Goal: Task Accomplishment & Management: Manage account settings

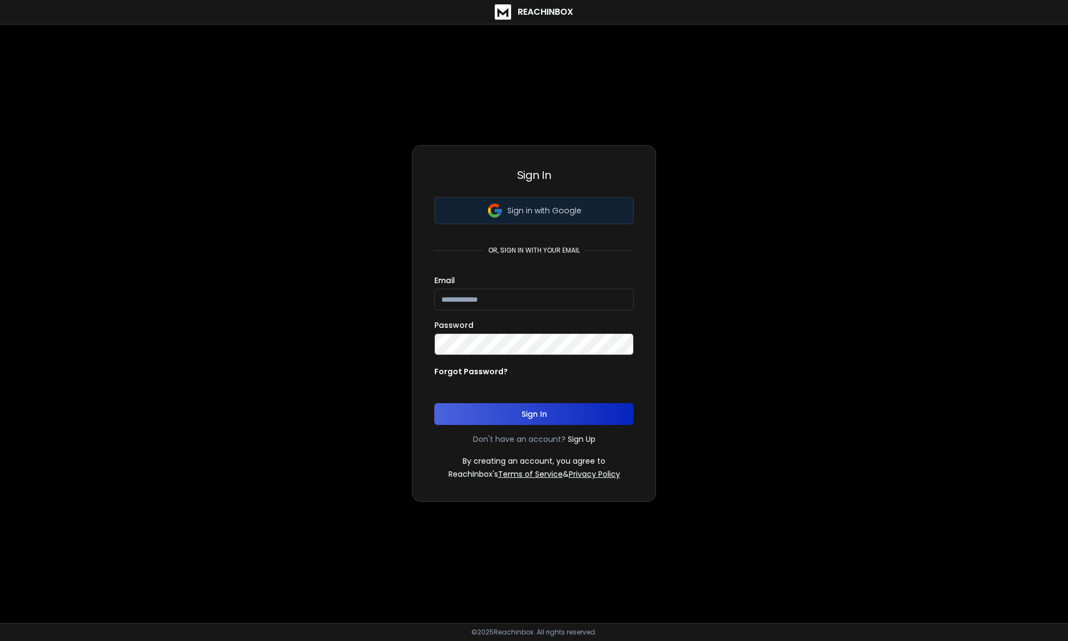
click at [521, 213] on p "Sign in with Google" at bounding box center [544, 210] width 74 height 11
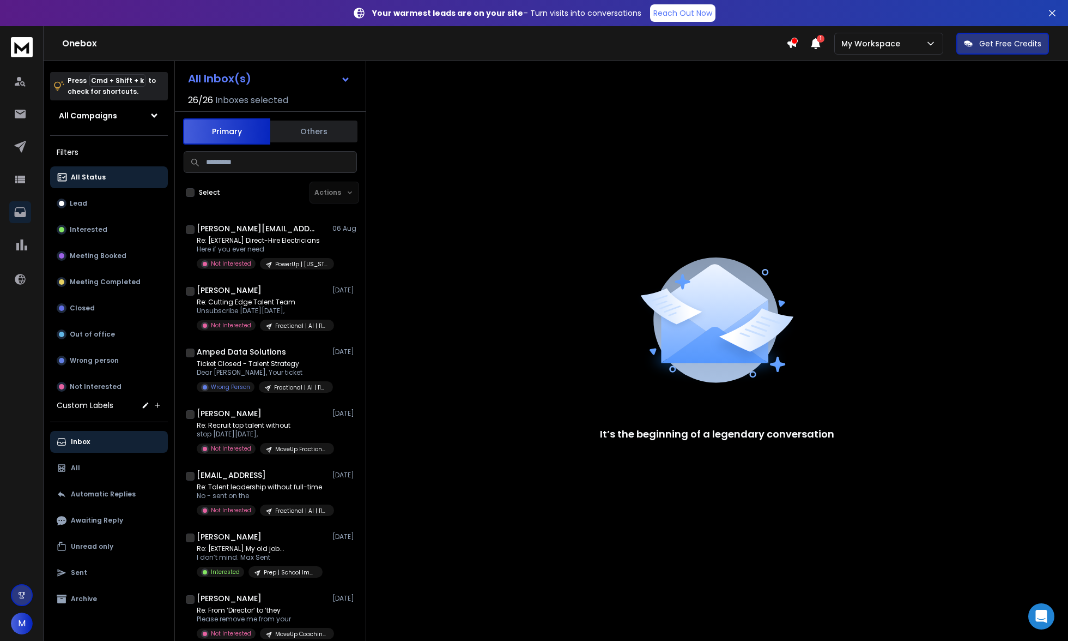
click at [404, 341] on div "It’s the beginning of a legendary conversation" at bounding box center [717, 333] width 702 height 545
click at [95, 192] on button "Lead" at bounding box center [109, 203] width 118 height 22
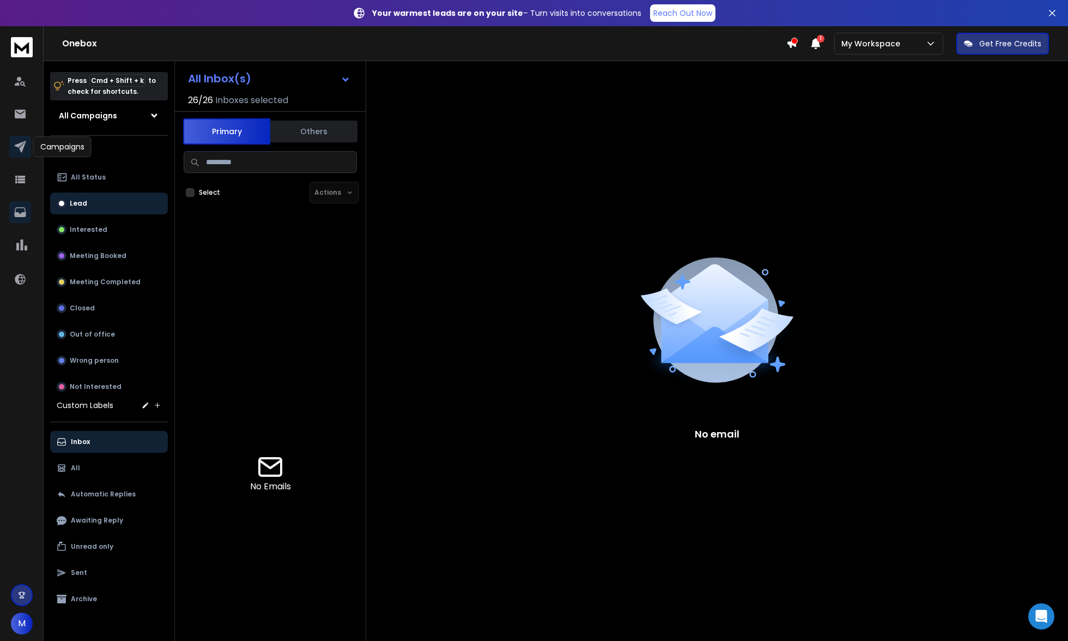
click at [14, 136] on link at bounding box center [20, 147] width 22 height 22
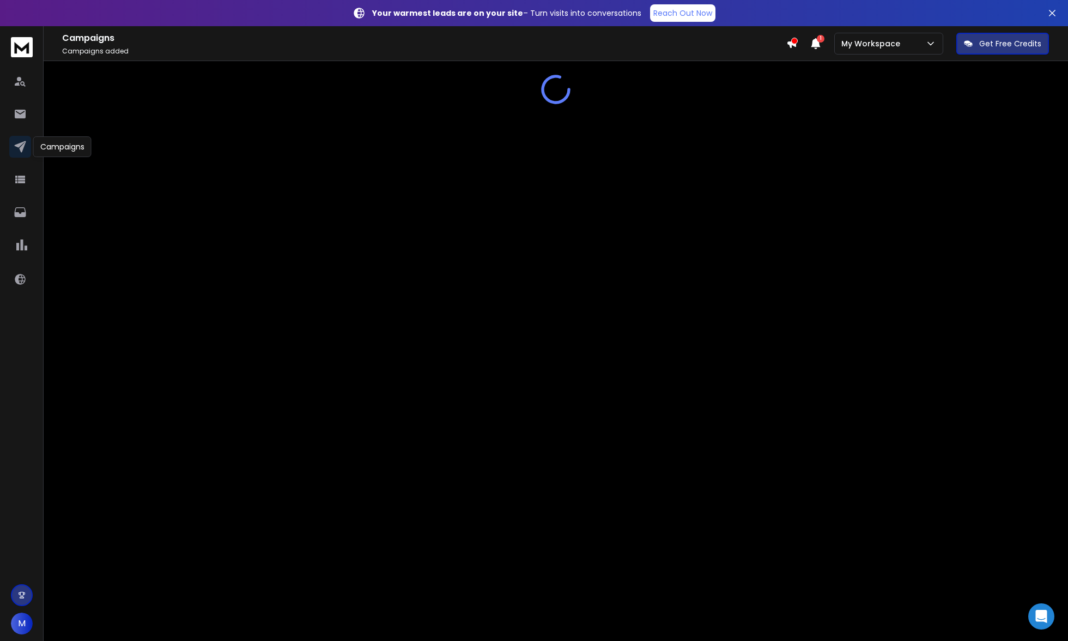
click at [16, 146] on icon at bounding box center [19, 146] width 11 height 11
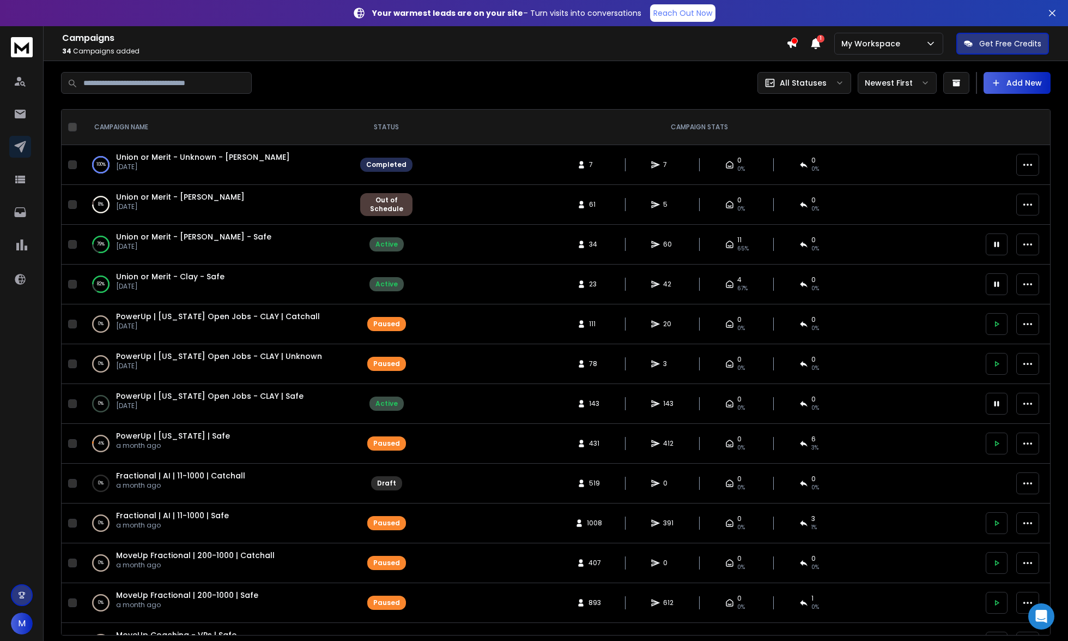
click at [243, 289] on div "82 % Union or Merit - Clay - Safe [DATE]" at bounding box center [217, 284] width 251 height 26
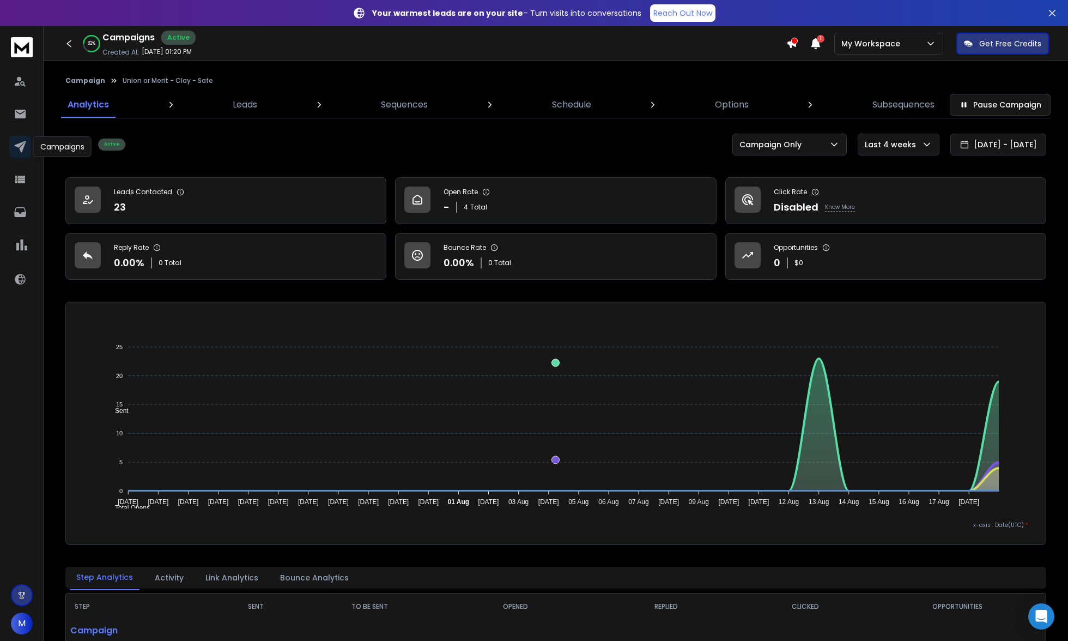
click at [22, 146] on icon at bounding box center [19, 146] width 11 height 11
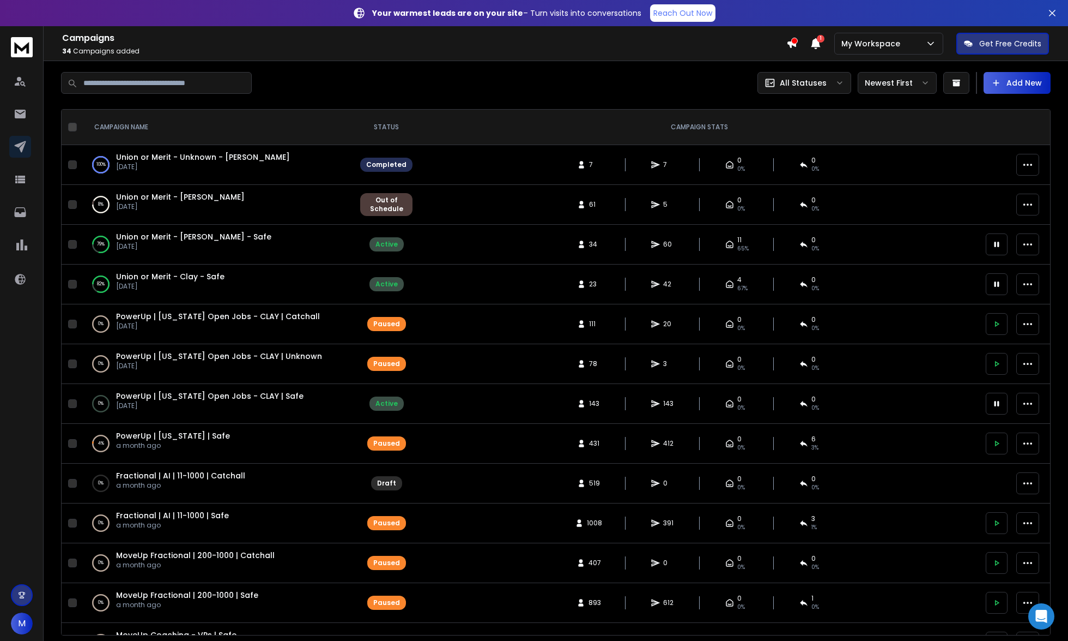
click at [173, 285] on p "[DATE]" at bounding box center [170, 286] width 108 height 9
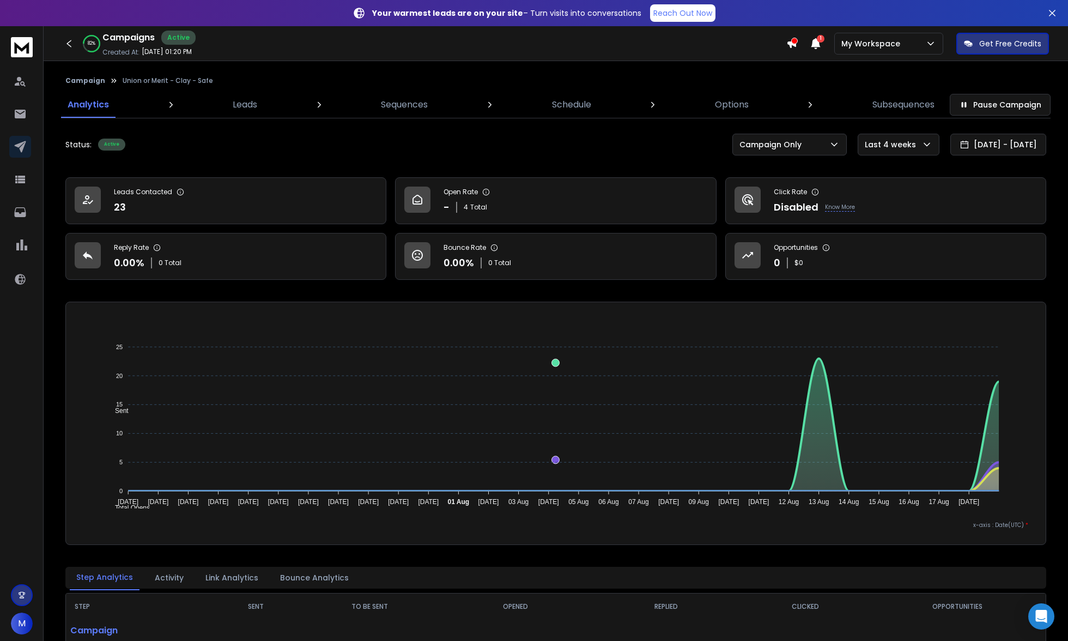
click at [27, 142] on link at bounding box center [20, 147] width 22 height 22
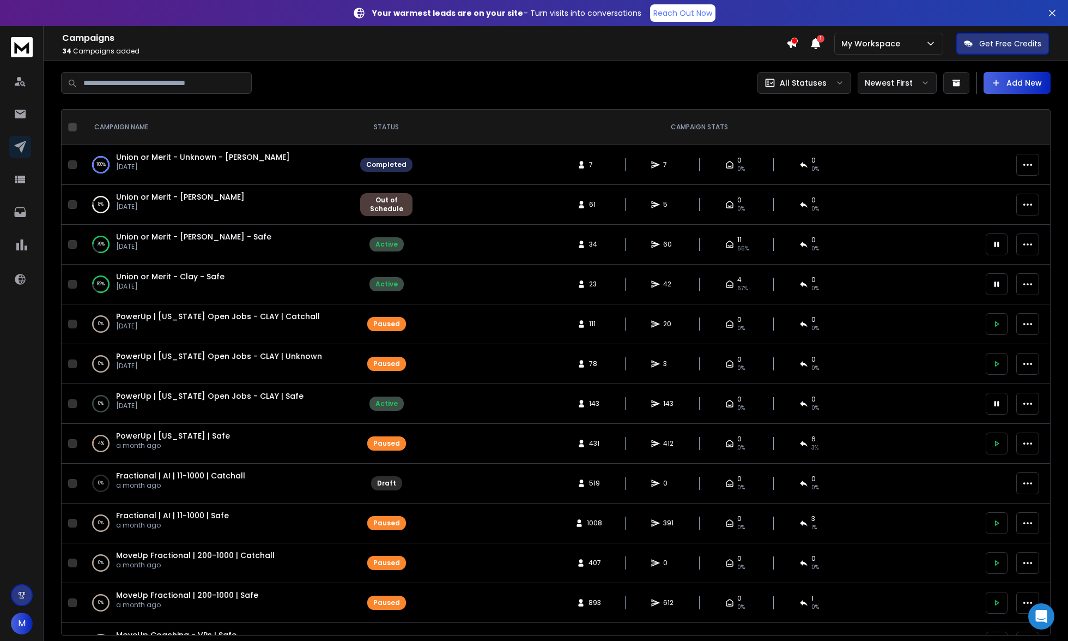
click at [182, 245] on p "[DATE]" at bounding box center [193, 246] width 155 height 9
